Goal: Task Accomplishment & Management: Manage account settings

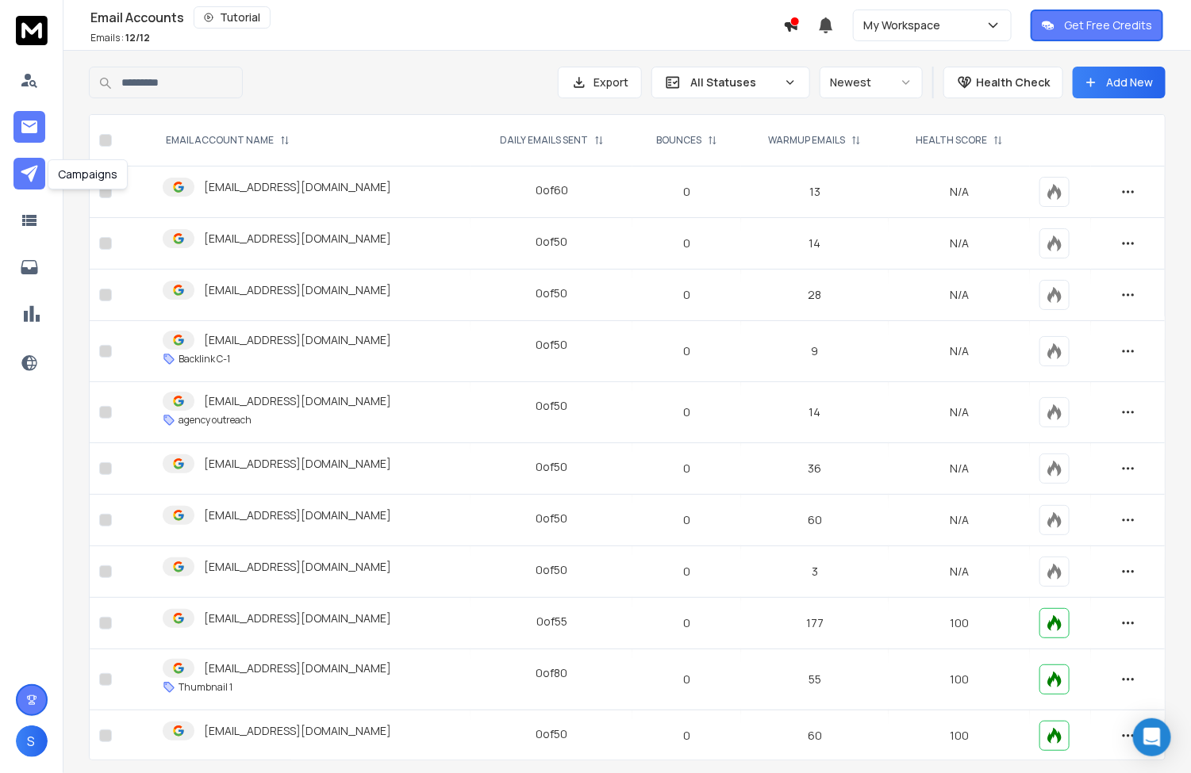
click at [24, 178] on icon at bounding box center [29, 173] width 19 height 19
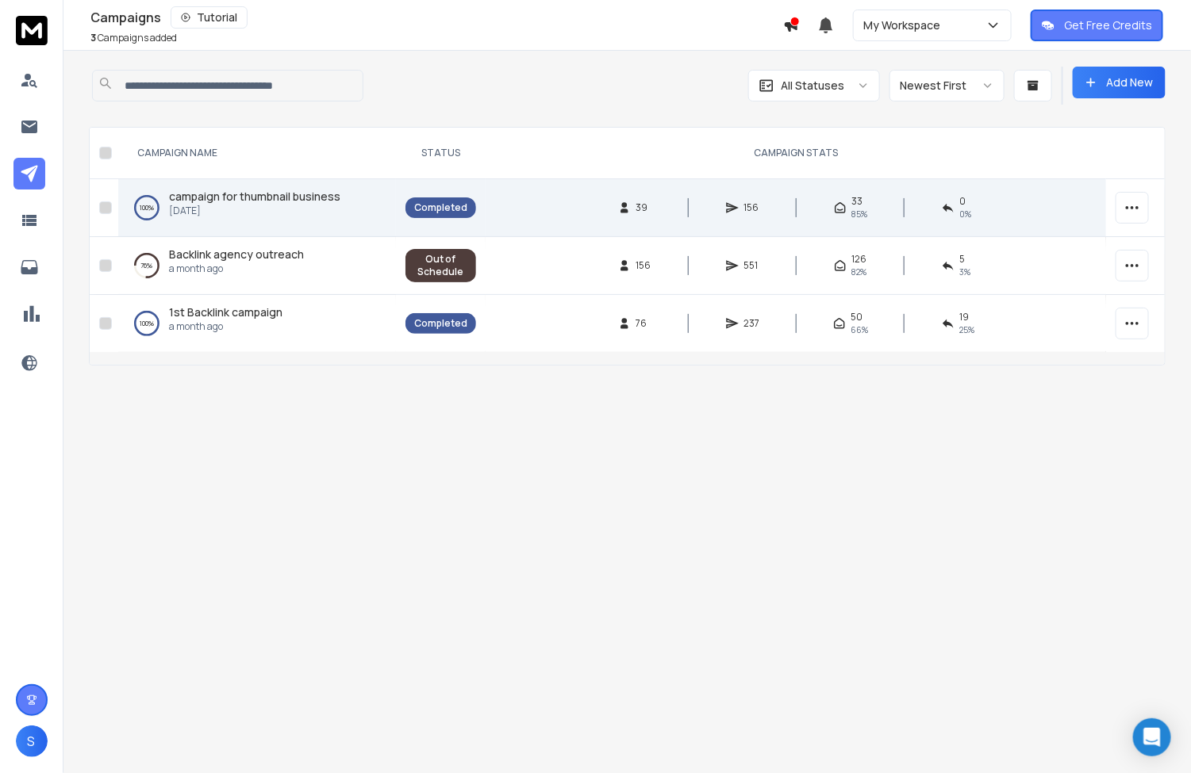
click at [309, 198] on span "campaign for thumbnail business" at bounding box center [254, 196] width 171 height 15
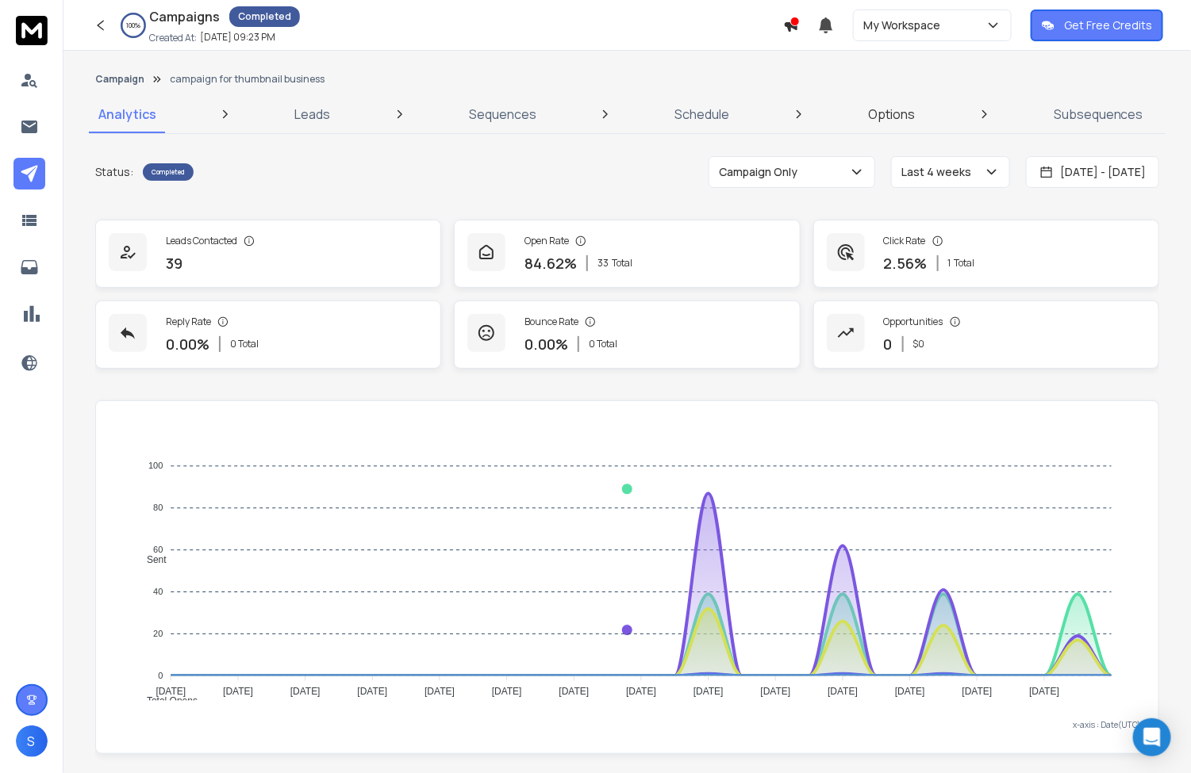
click at [869, 112] on link "Options" at bounding box center [891, 114] width 66 height 38
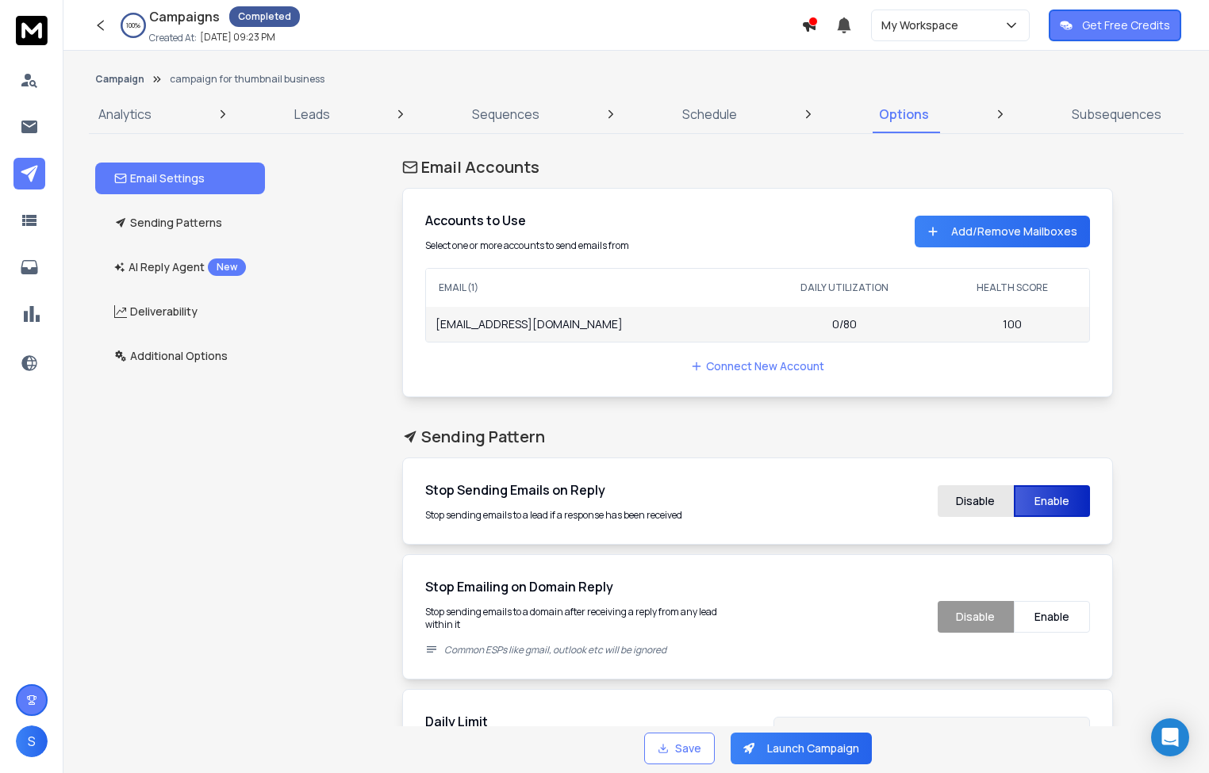
click at [20, 25] on icon at bounding box center [32, 30] width 32 height 29
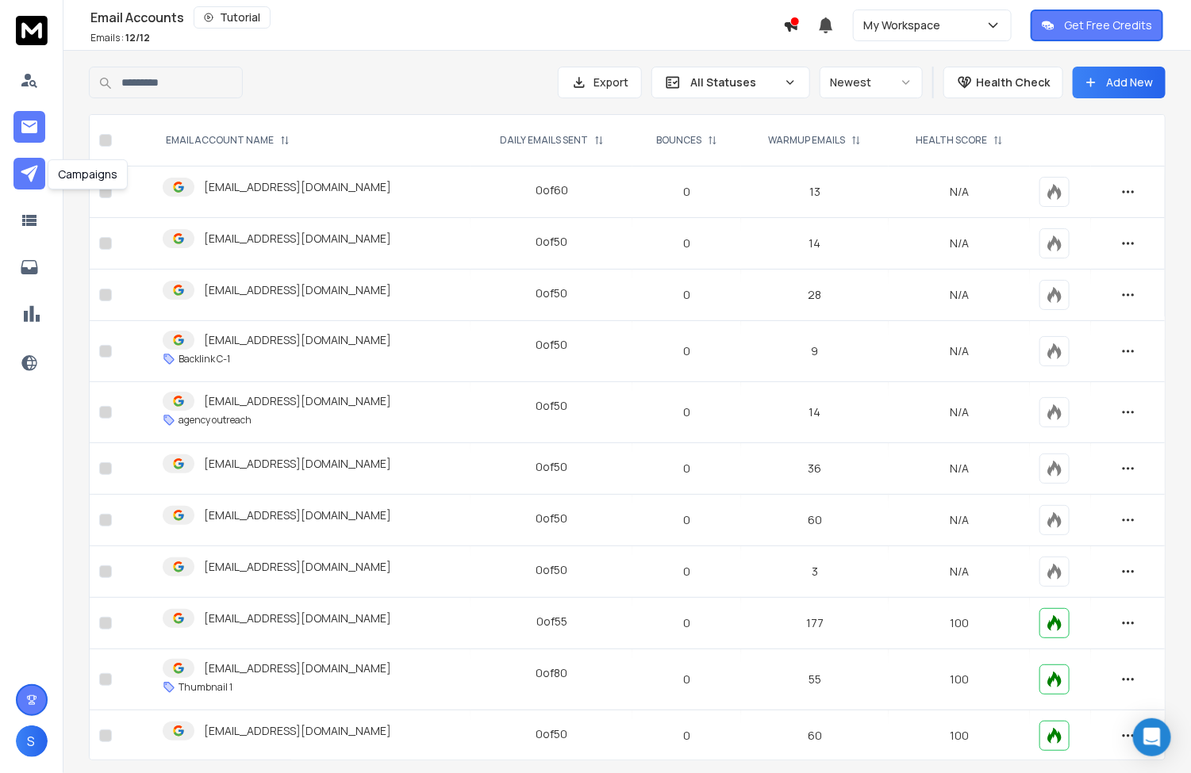
click at [29, 177] on icon at bounding box center [29, 174] width 17 height 17
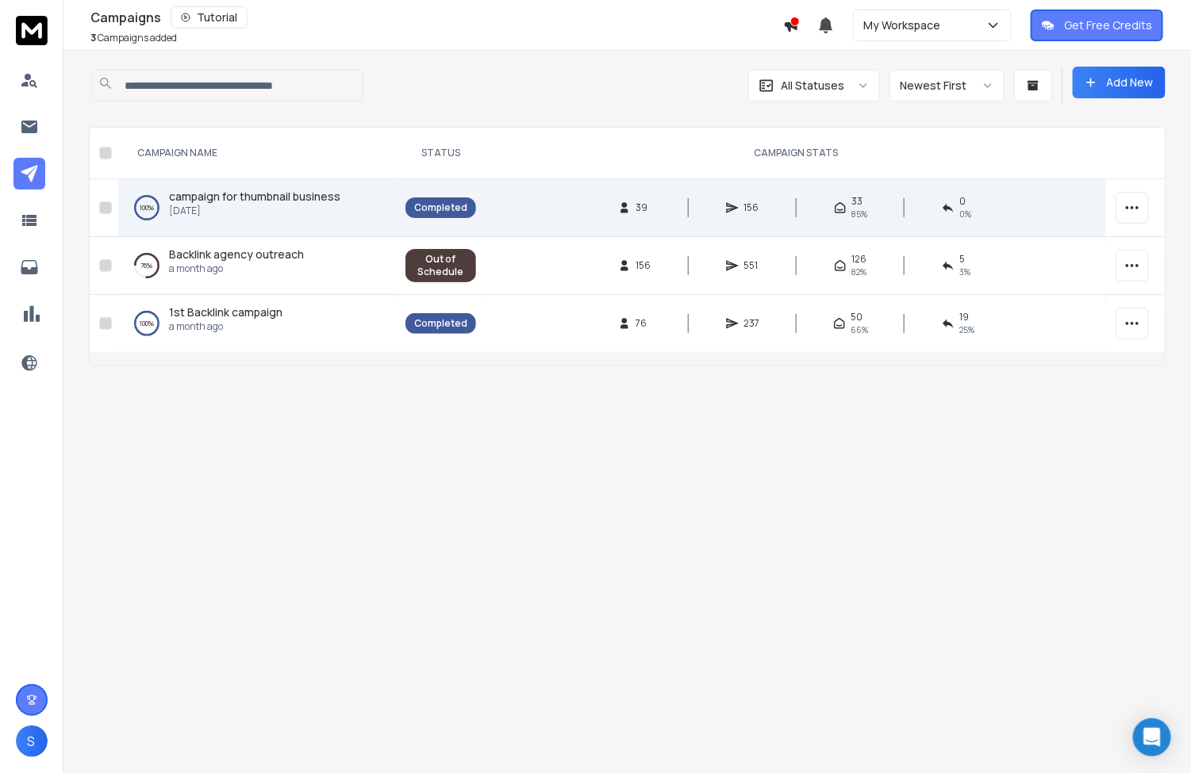
click at [195, 183] on td "100 % campaign for thumbnail business [DATE]" at bounding box center [257, 208] width 278 height 58
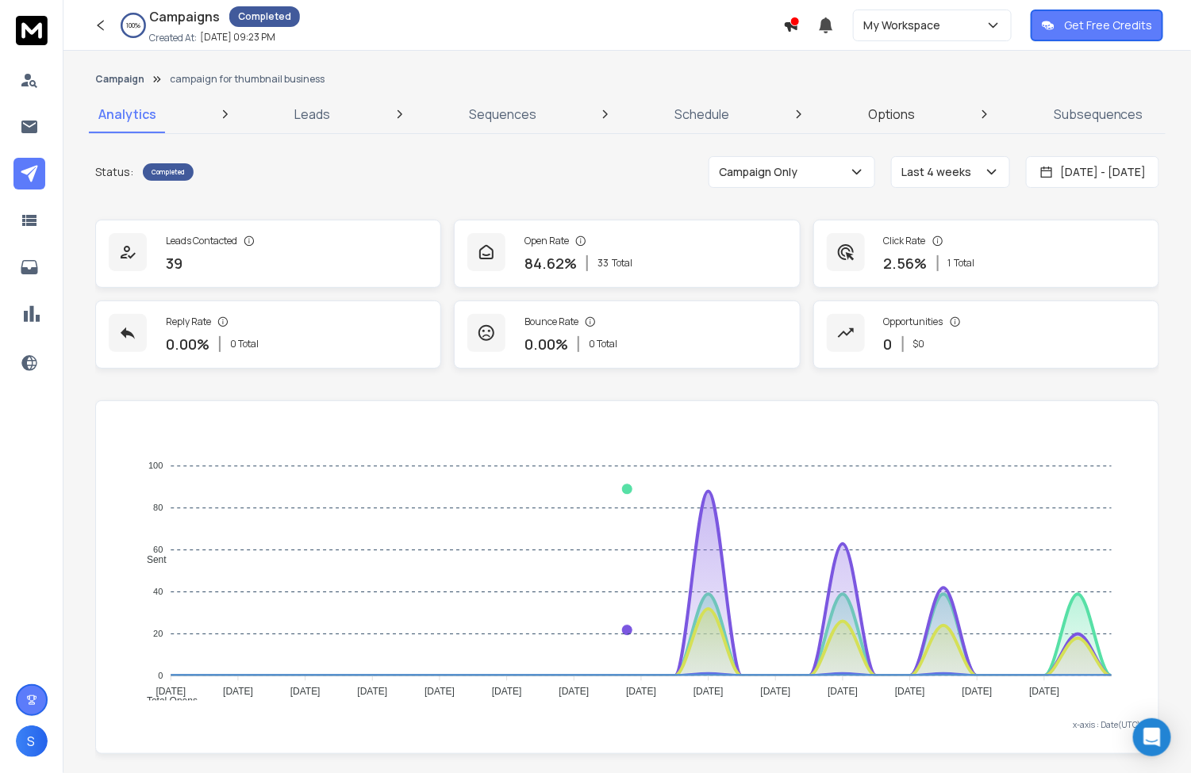
click at [912, 117] on p "Options" at bounding box center [891, 114] width 47 height 19
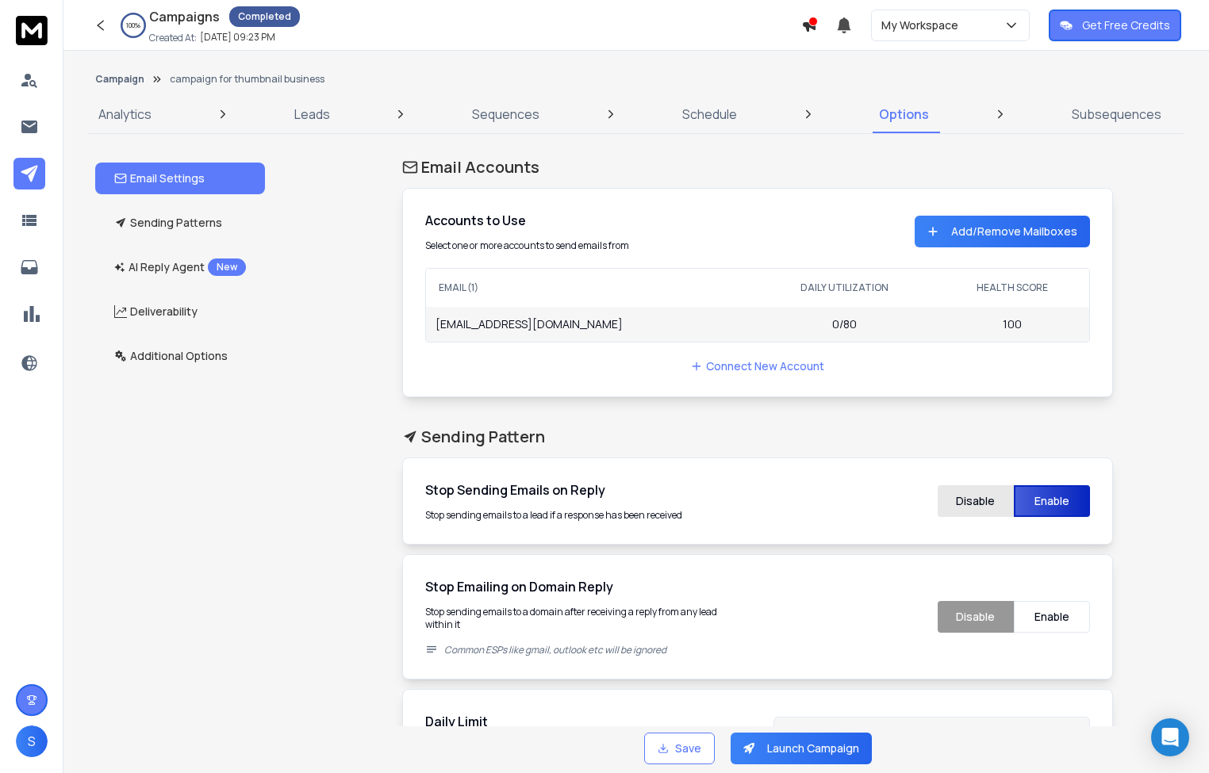
click at [29, 29] on icon at bounding box center [32, 30] width 32 height 29
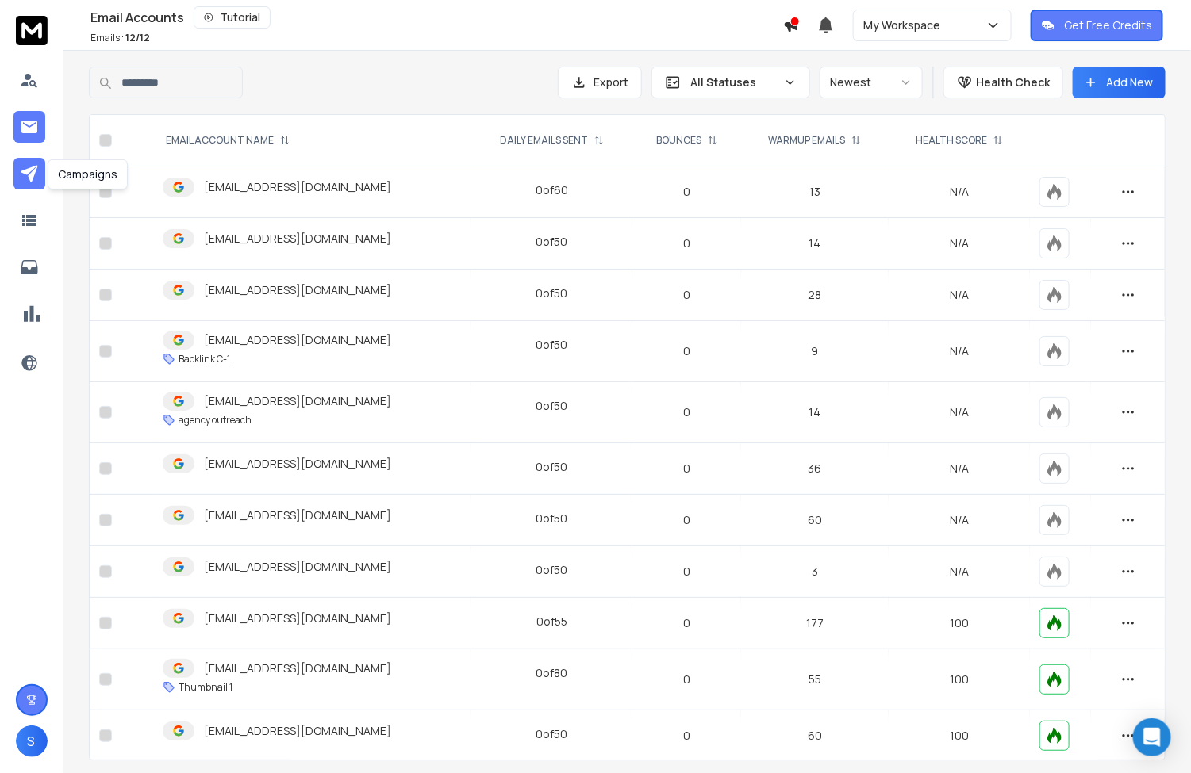
click at [20, 158] on link at bounding box center [29, 174] width 32 height 32
